Goal: Task Accomplishment & Management: Use online tool/utility

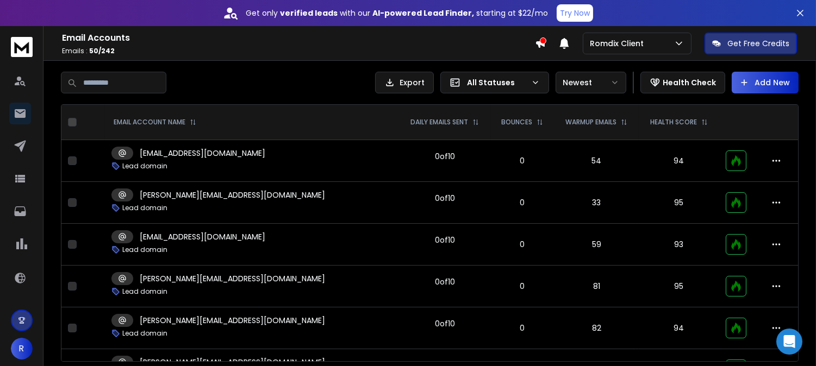
click at [148, 80] on input at bounding box center [113, 83] width 105 height 22
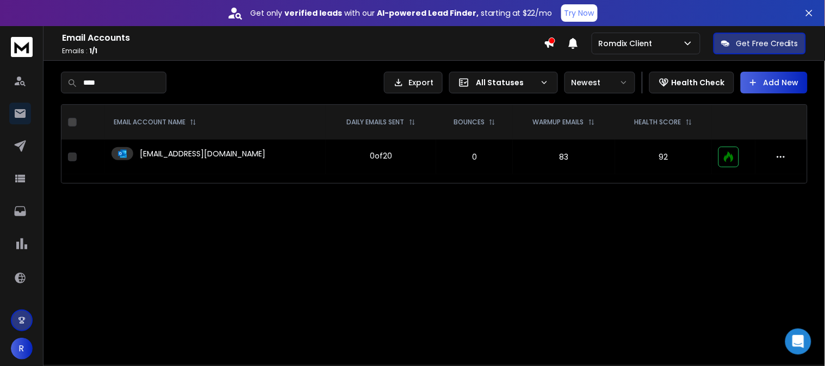
type input "****"
drag, startPoint x: 246, startPoint y: 155, endPoint x: 199, endPoint y: 166, distance: 48.7
click at [199, 166] on td "[EMAIL_ADDRESS][DOMAIN_NAME]" at bounding box center [215, 157] width 221 height 35
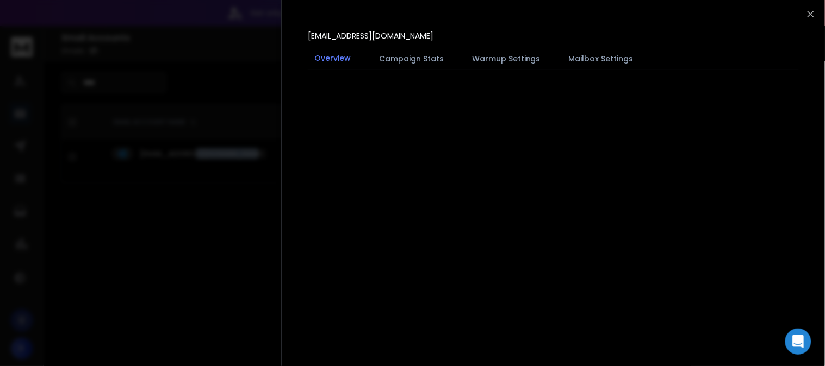
click at [187, 207] on div at bounding box center [412, 183] width 825 height 366
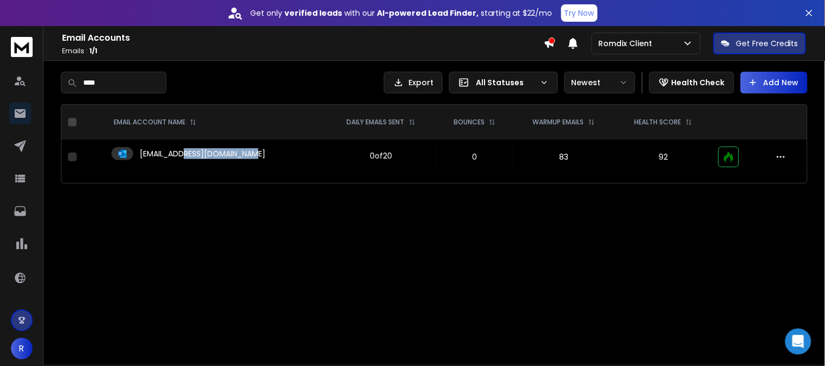
drag, startPoint x: 250, startPoint y: 154, endPoint x: 181, endPoint y: 155, distance: 69.1
click at [181, 155] on div "[EMAIL_ADDRESS][DOMAIN_NAME]" at bounding box center [215, 153] width 208 height 13
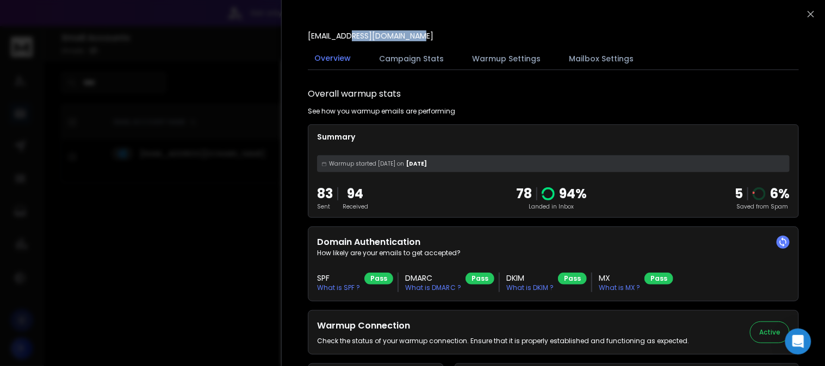
drag, startPoint x: 419, startPoint y: 34, endPoint x: 394, endPoint y: 42, distance: 26.3
click at [351, 37] on div "[EMAIL_ADDRESS][DOMAIN_NAME]" at bounding box center [553, 35] width 491 height 11
copy p "[DOMAIN_NAME]"
click at [808, 14] on icon "button" at bounding box center [810, 13] width 5 height 5
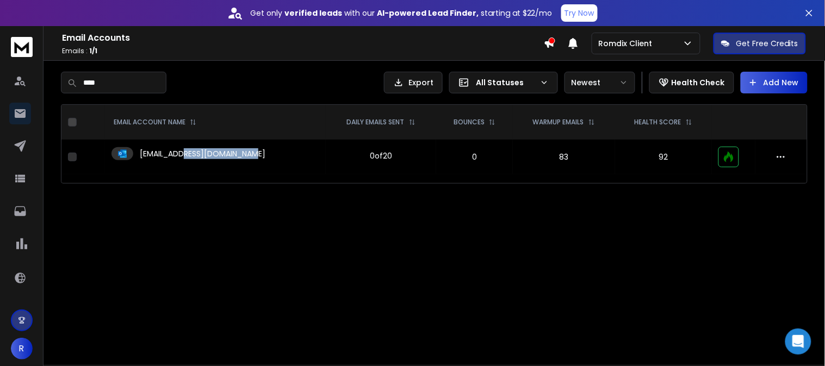
drag, startPoint x: 245, startPoint y: 156, endPoint x: 182, endPoint y: 160, distance: 63.2
click at [182, 160] on td "[EMAIL_ADDRESS][DOMAIN_NAME]" at bounding box center [215, 157] width 221 height 35
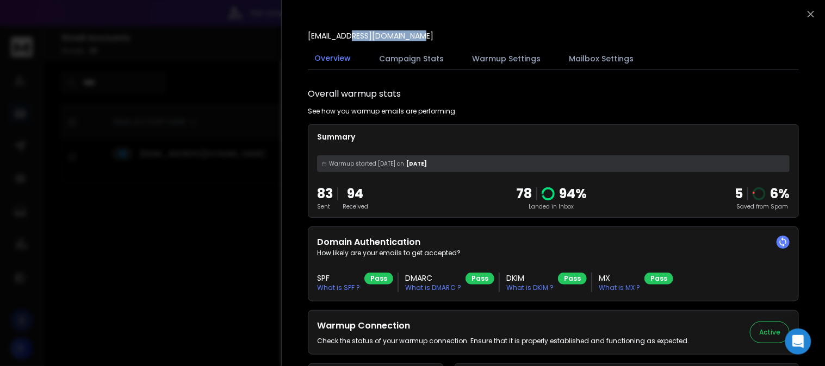
drag, startPoint x: 368, startPoint y: 36, endPoint x: 363, endPoint y: 55, distance: 20.2
click at [351, 39] on div "[EMAIL_ADDRESS][DOMAIN_NAME]" at bounding box center [553, 35] width 491 height 11
copy p "[DOMAIN_NAME]"
